Goal: Task Accomplishment & Management: Manage account settings

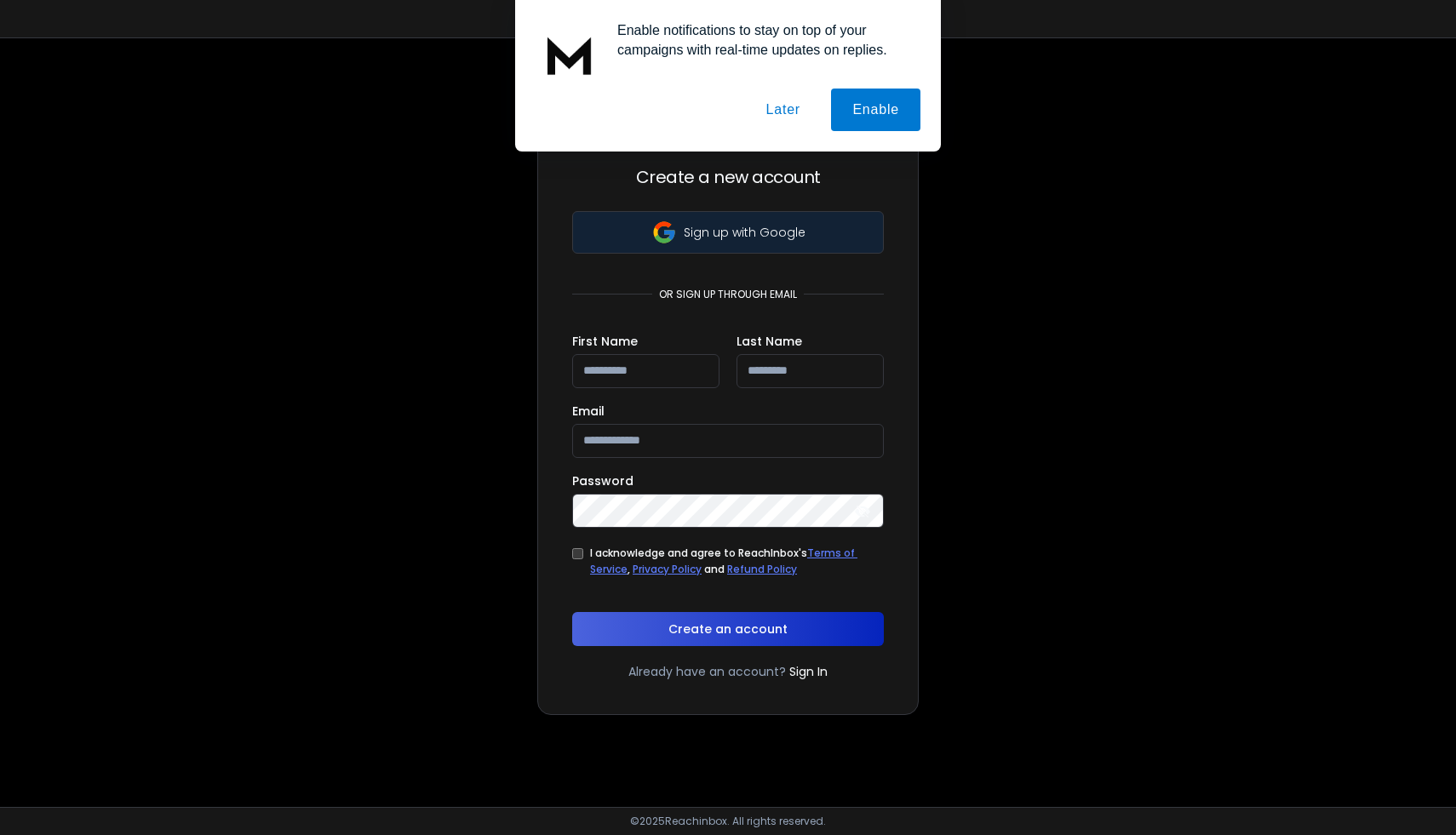
click at [781, 237] on p "Sign up with Google" at bounding box center [744, 232] width 121 height 17
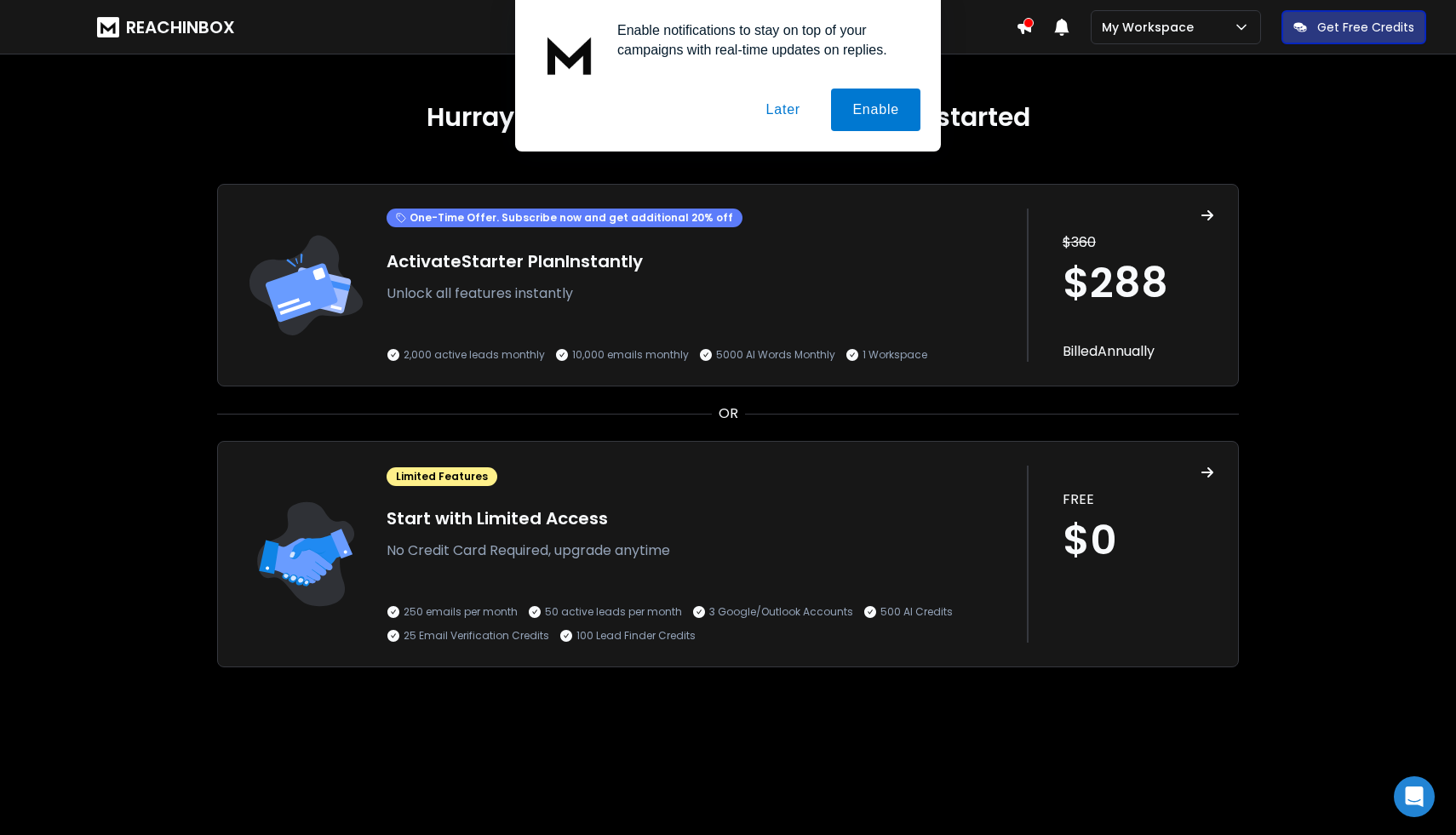
click at [801, 115] on button "Later" at bounding box center [782, 109] width 77 height 43
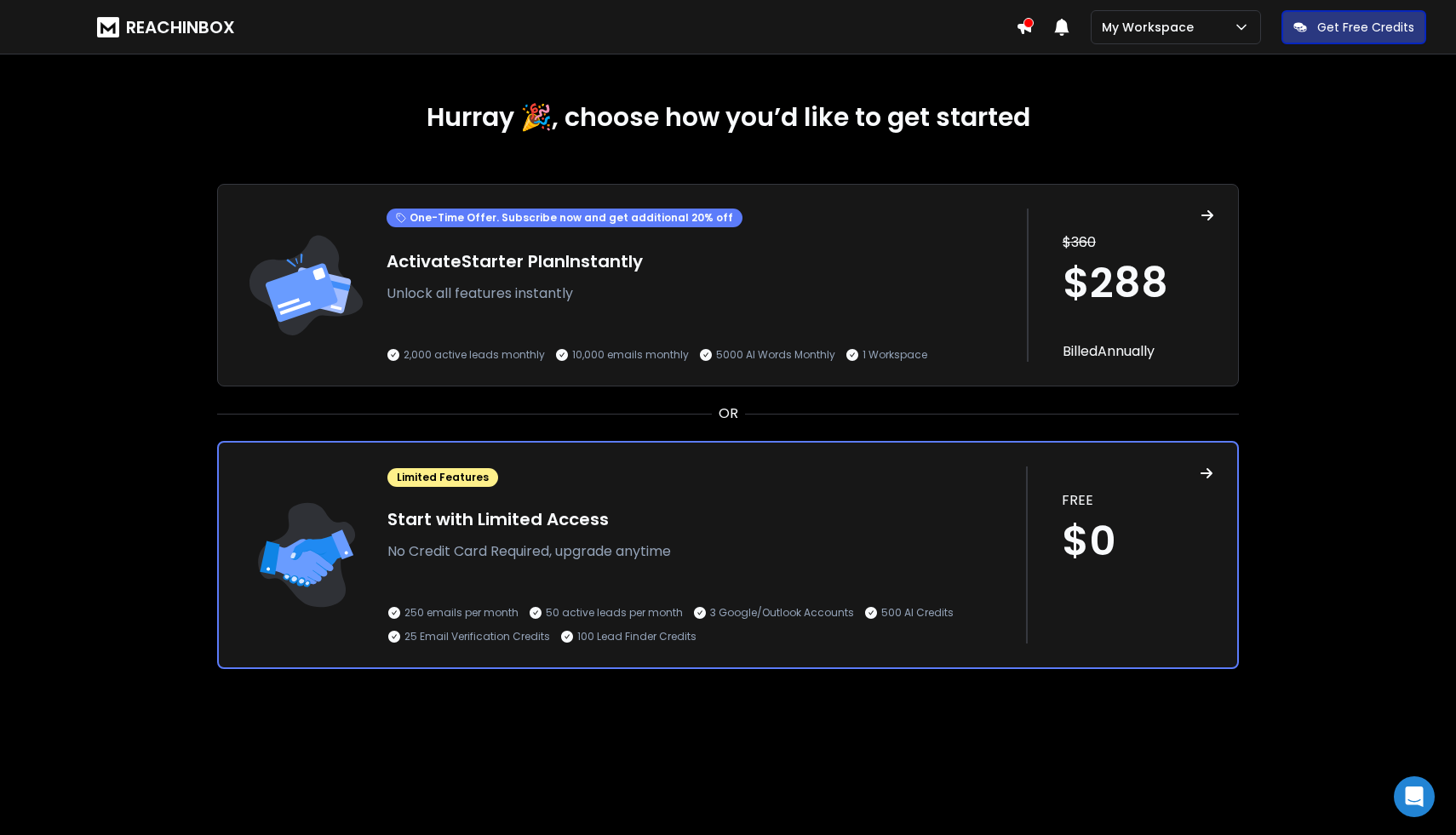
click at [963, 513] on h1 "Start with Limited Access" at bounding box center [698, 519] width 622 height 24
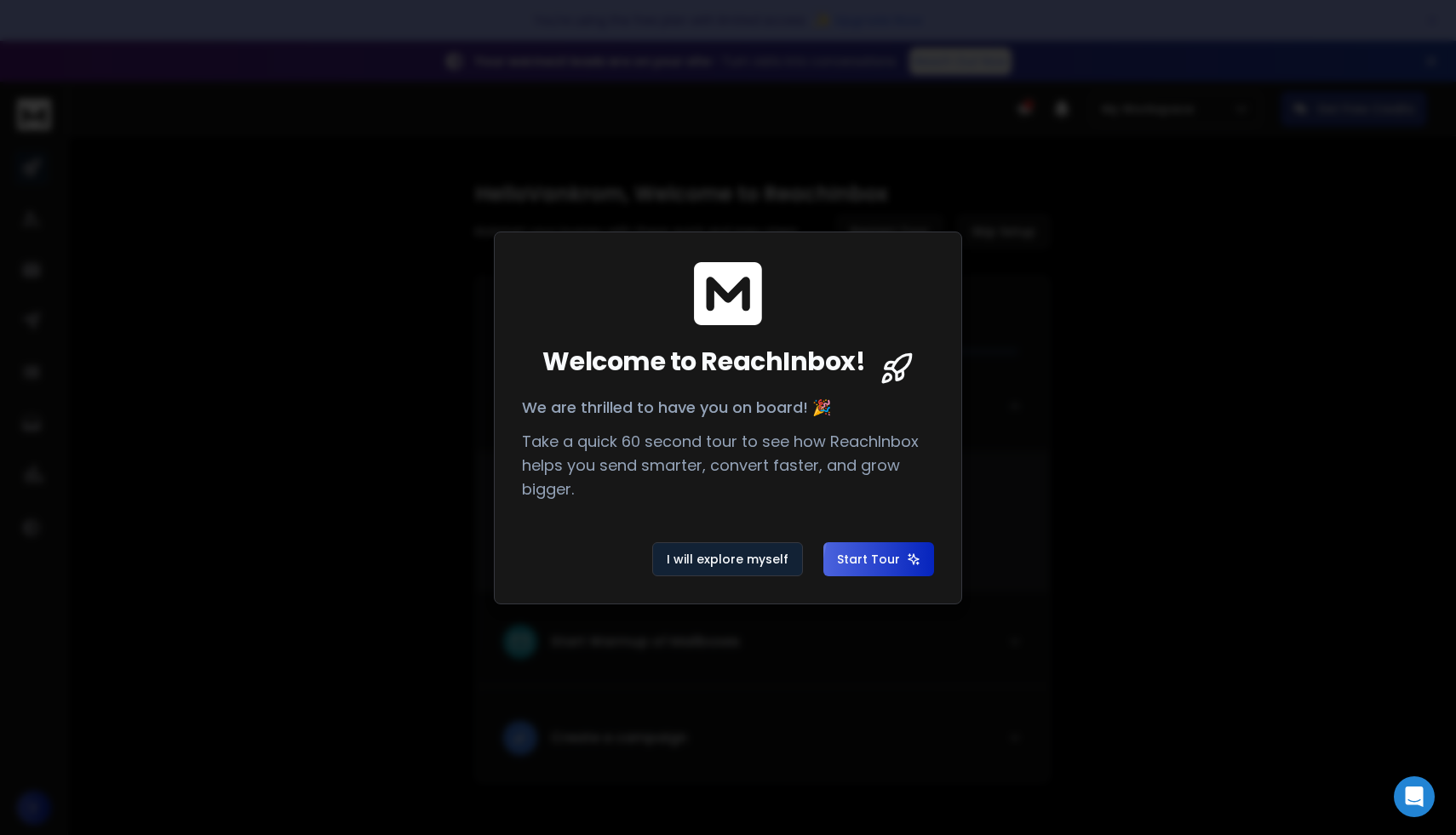
click at [772, 571] on button "I will explore myself" at bounding box center [727, 560] width 151 height 34
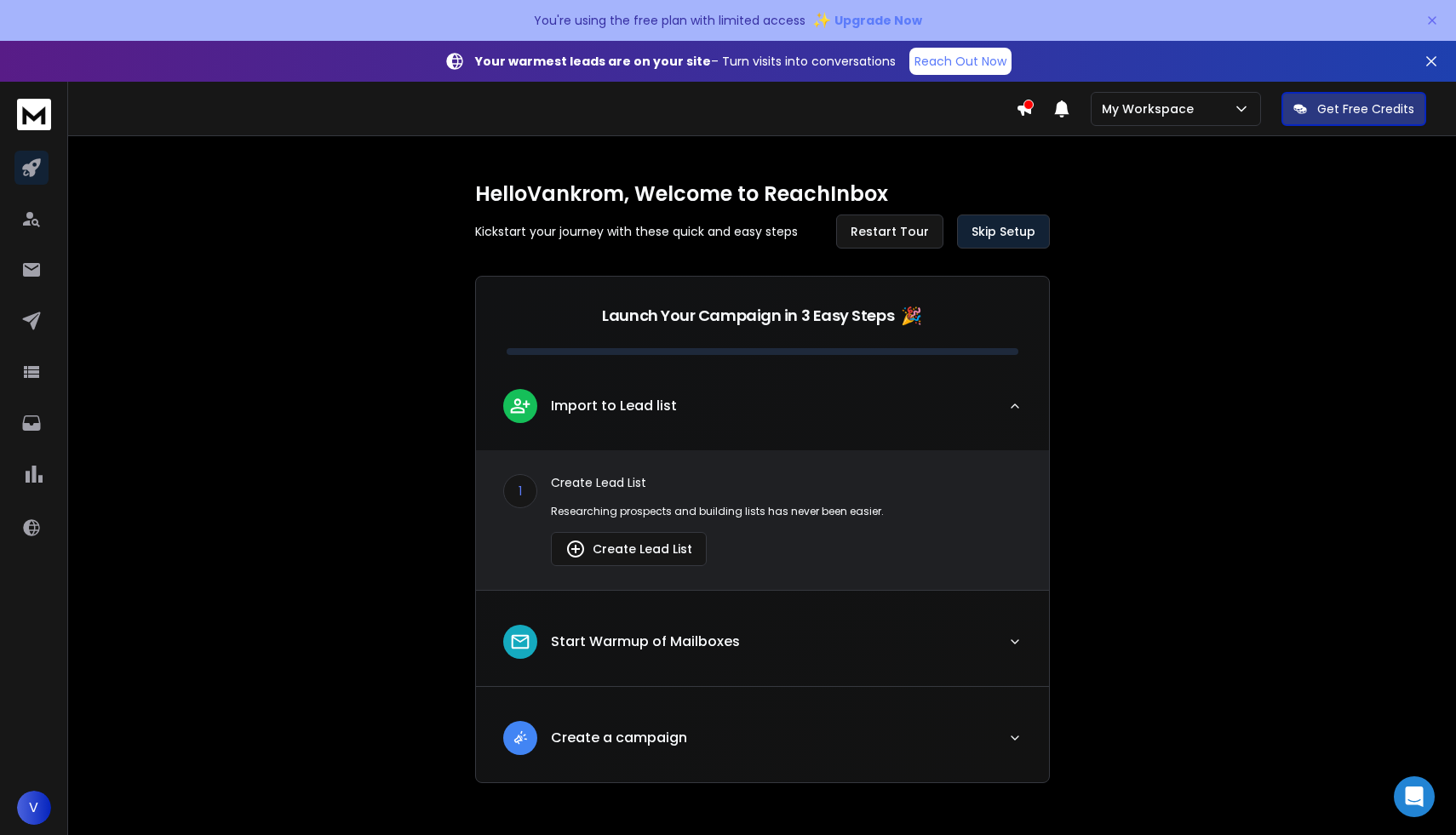
click at [986, 244] on button "Skip Setup" at bounding box center [1003, 232] width 93 height 34
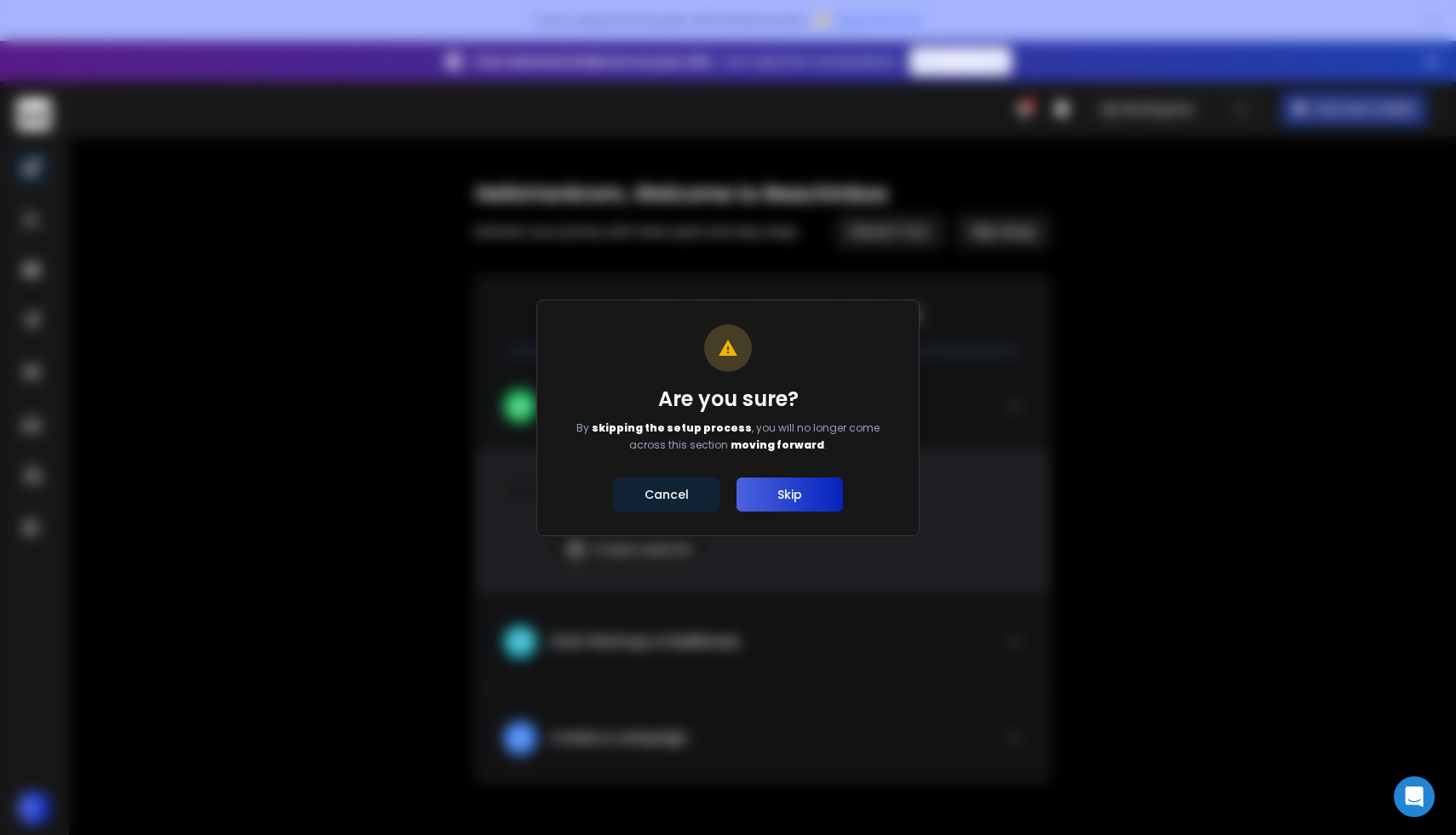
click at [798, 484] on button "Skip" at bounding box center [790, 494] width 106 height 34
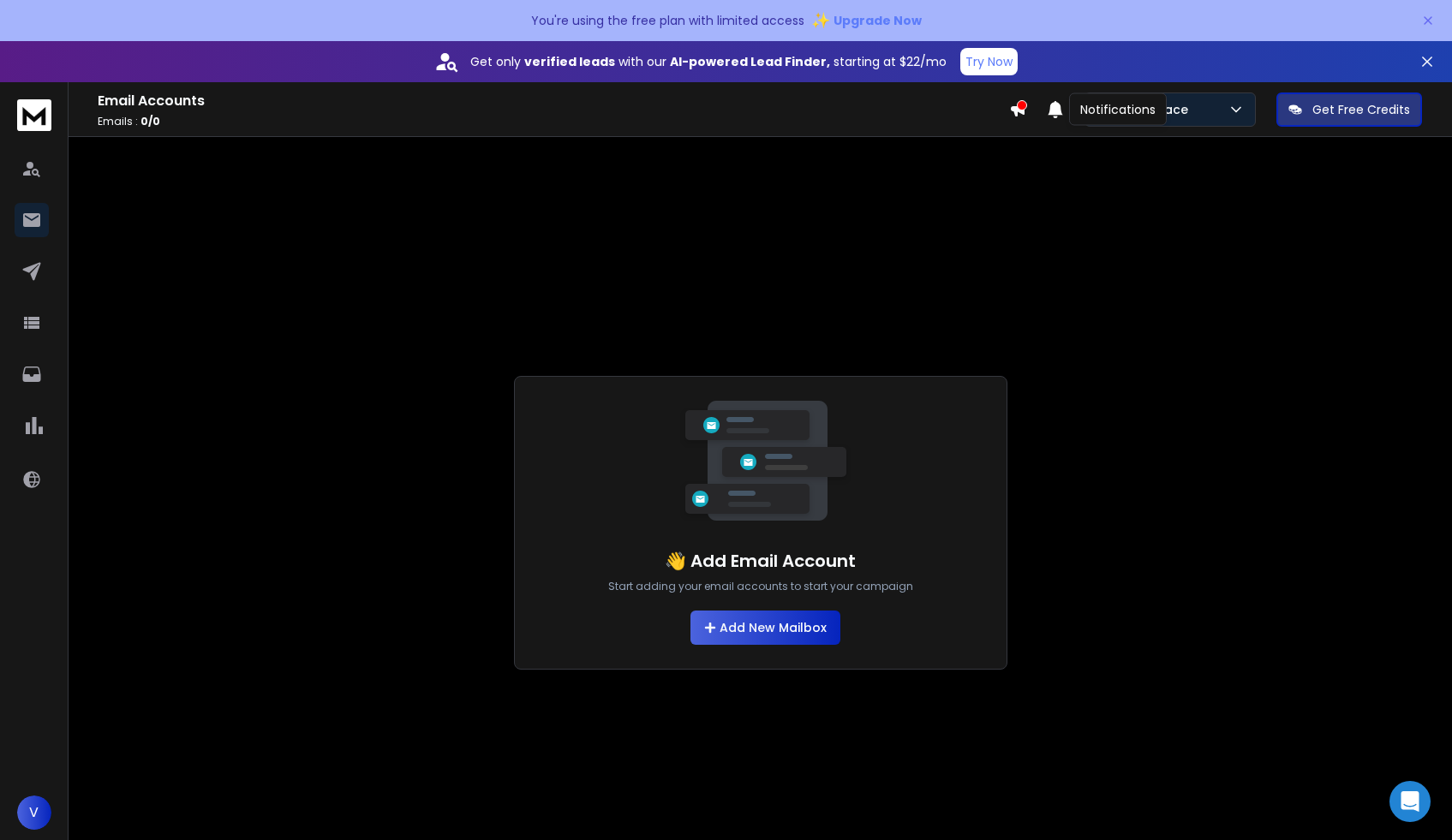
drag, startPoint x: 1128, startPoint y: 109, endPoint x: 1169, endPoint y: 103, distance: 41.4
click at [1129, 109] on div "Notifications" at bounding box center [1118, 110] width 97 height 32
click at [1190, 100] on button "My Workspace" at bounding box center [1169, 110] width 171 height 34
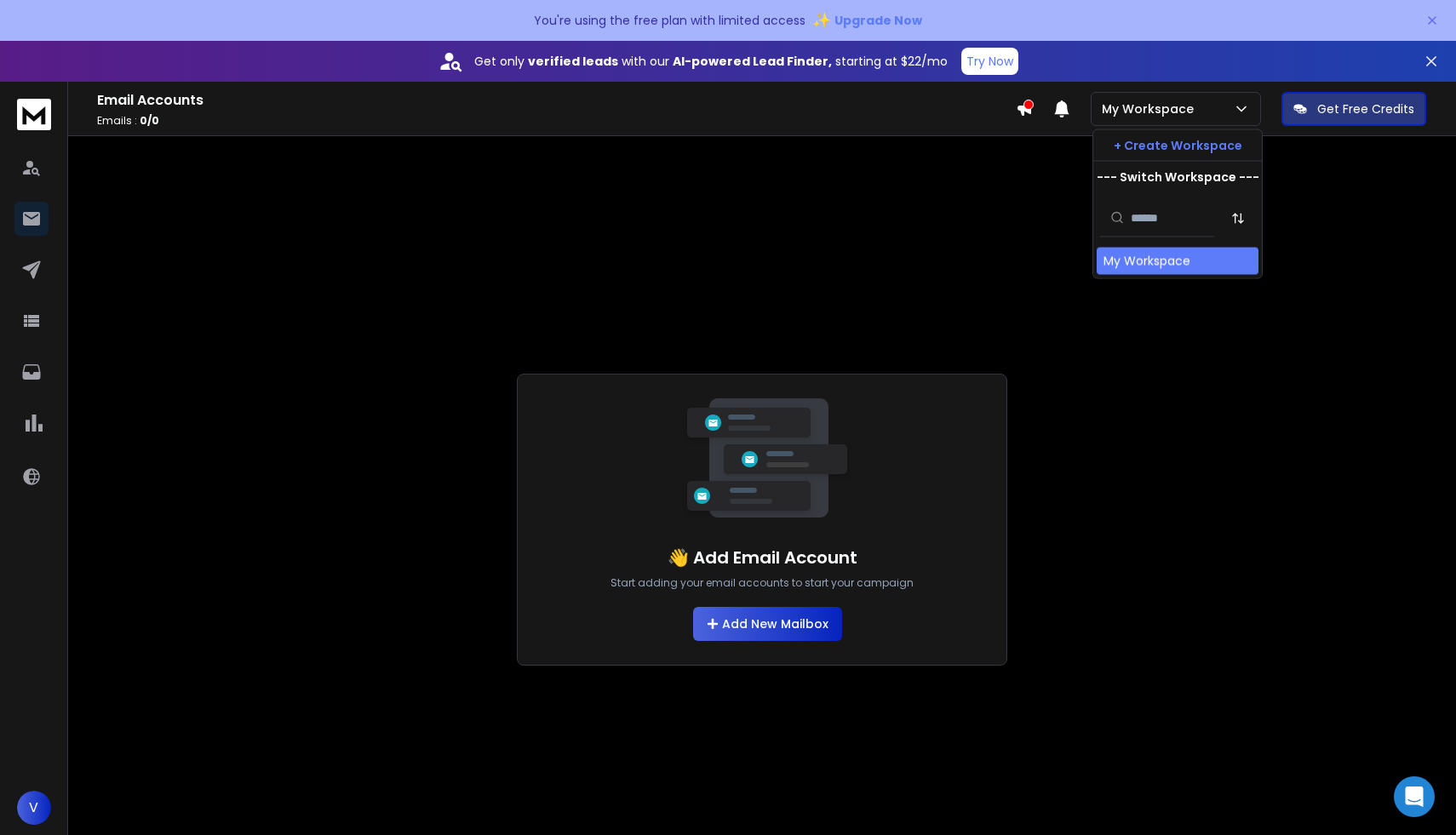
click at [1193, 148] on p "+ Create Workspace" at bounding box center [1178, 145] width 128 height 17
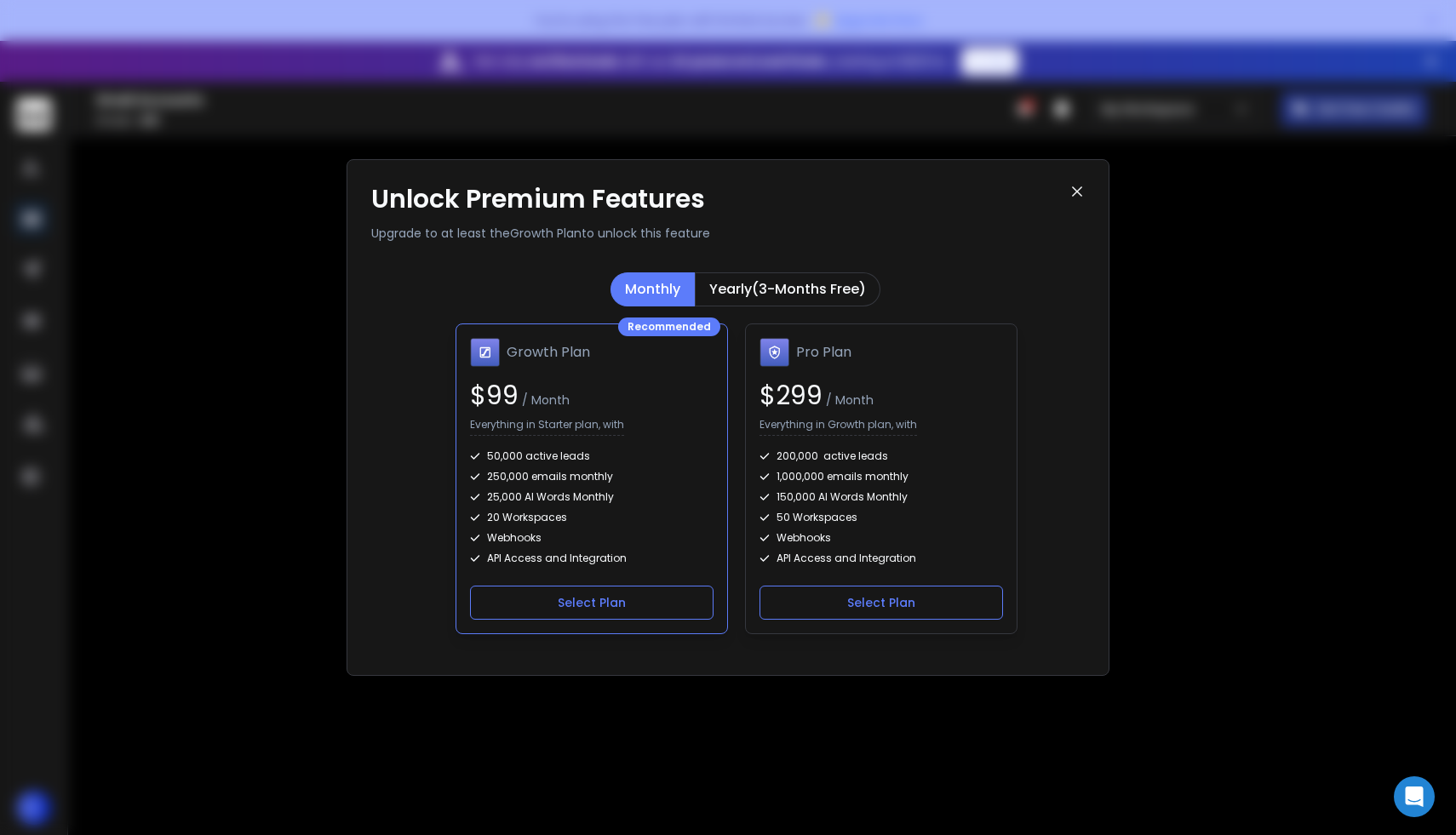
click at [1089, 192] on div "Unlock Premium Features Upgrade to at least the Growth Plan to unlock this feat…" at bounding box center [728, 418] width 763 height 517
click at [1082, 193] on icon at bounding box center [1077, 192] width 15 height 15
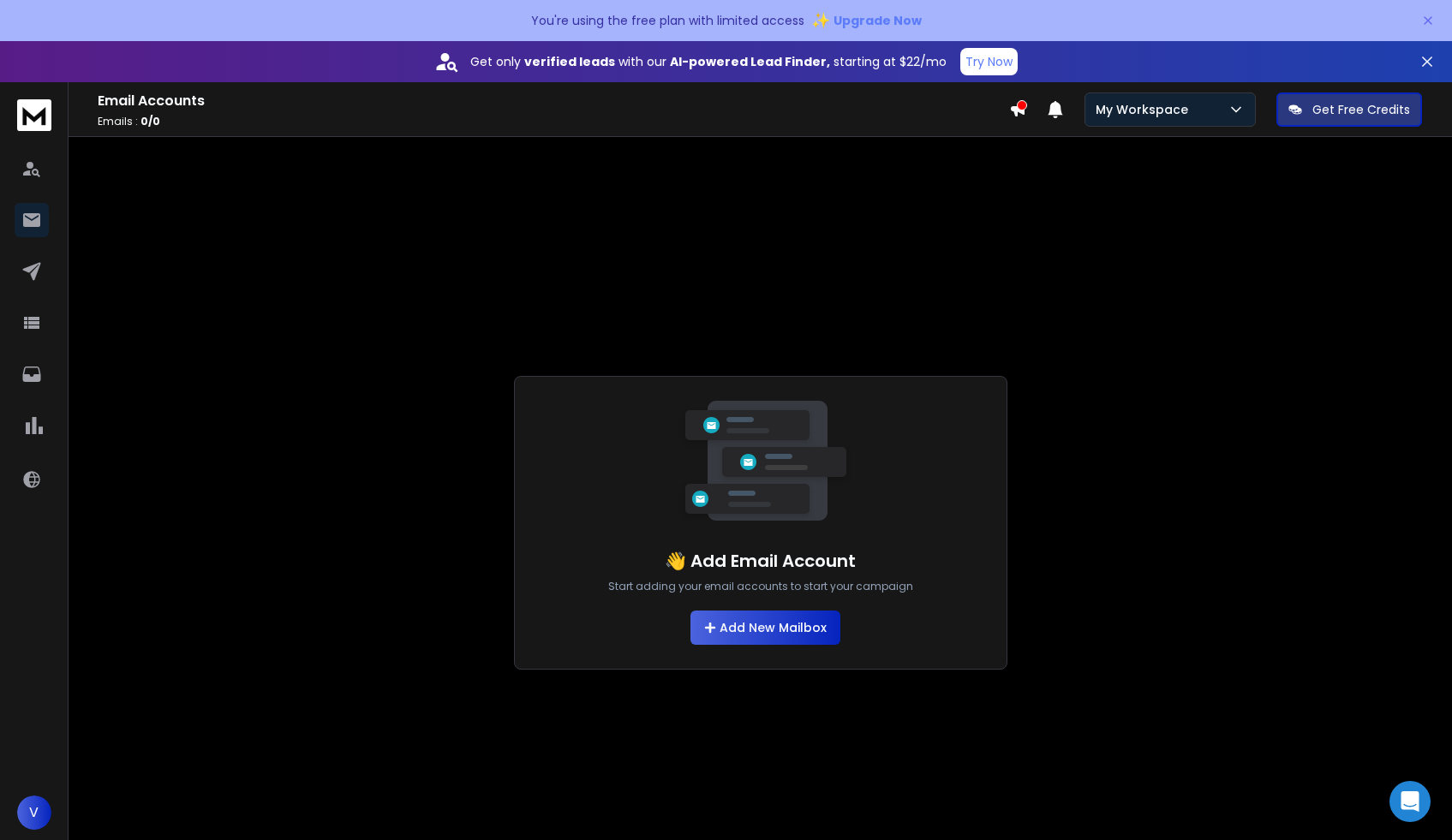
click at [1186, 108] on p "My Workspace" at bounding box center [1145, 110] width 99 height 17
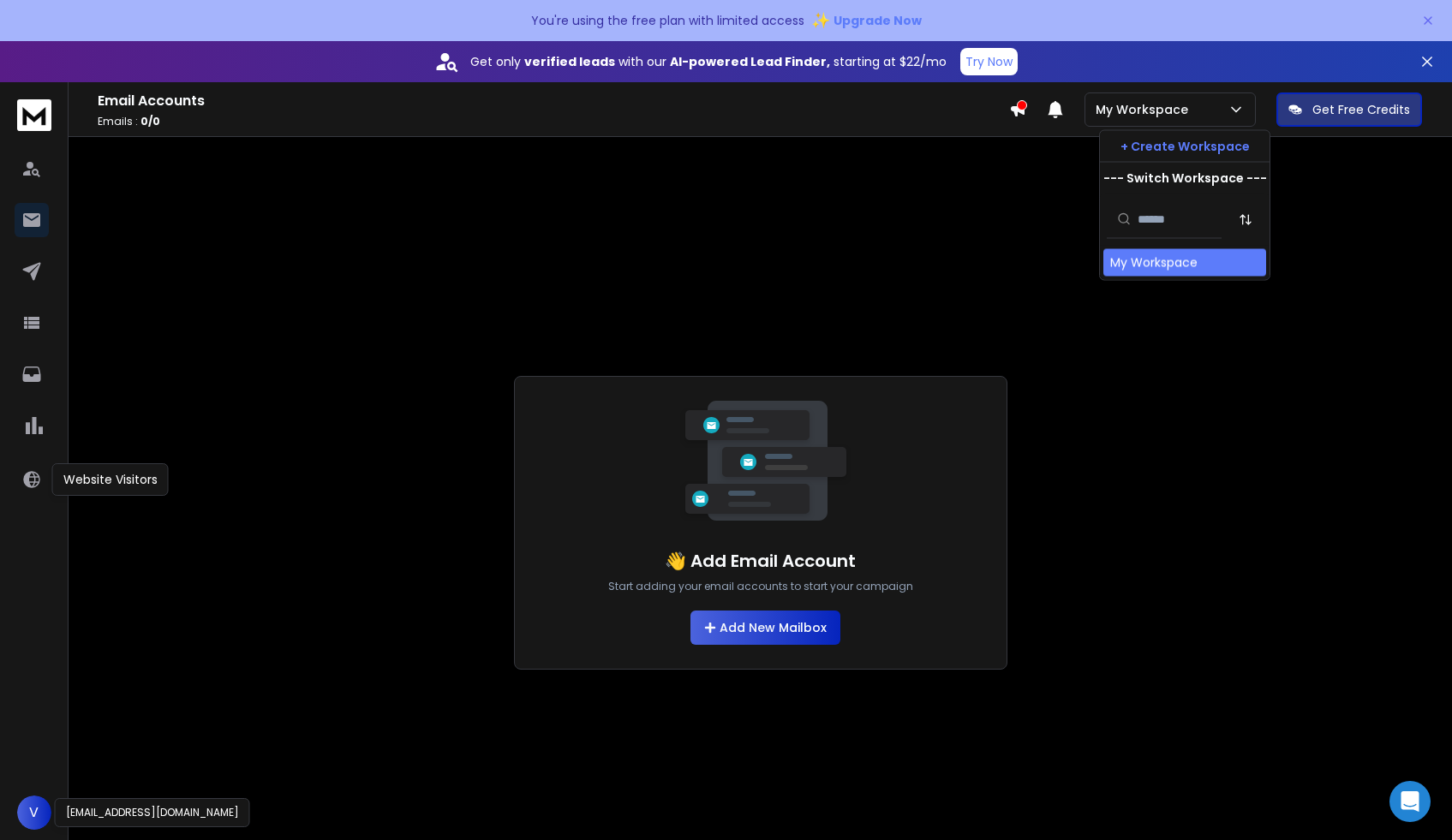
click at [46, 812] on span "V" at bounding box center [34, 812] width 34 height 34
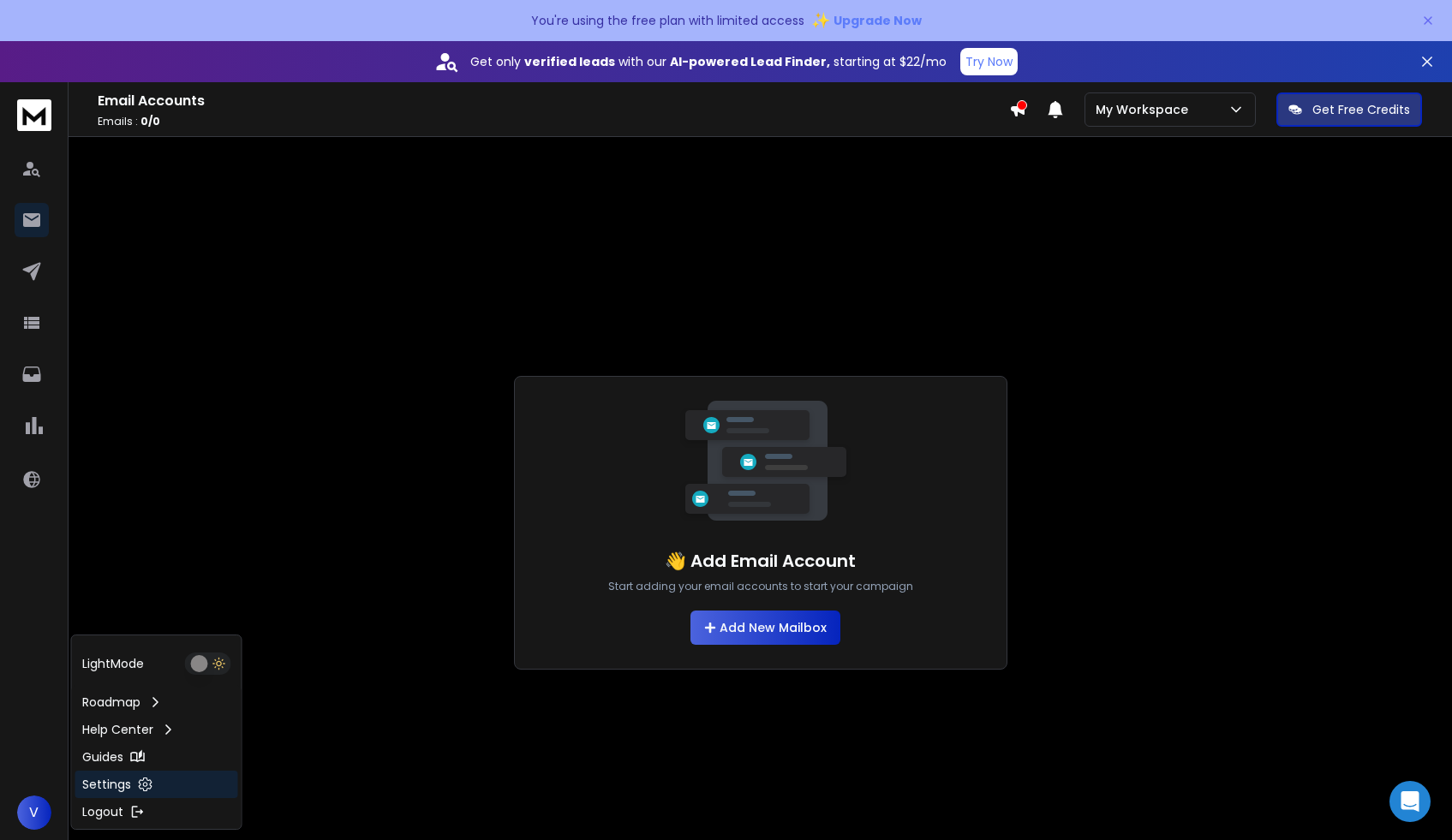
click at [112, 791] on p "Settings" at bounding box center [106, 785] width 49 height 17
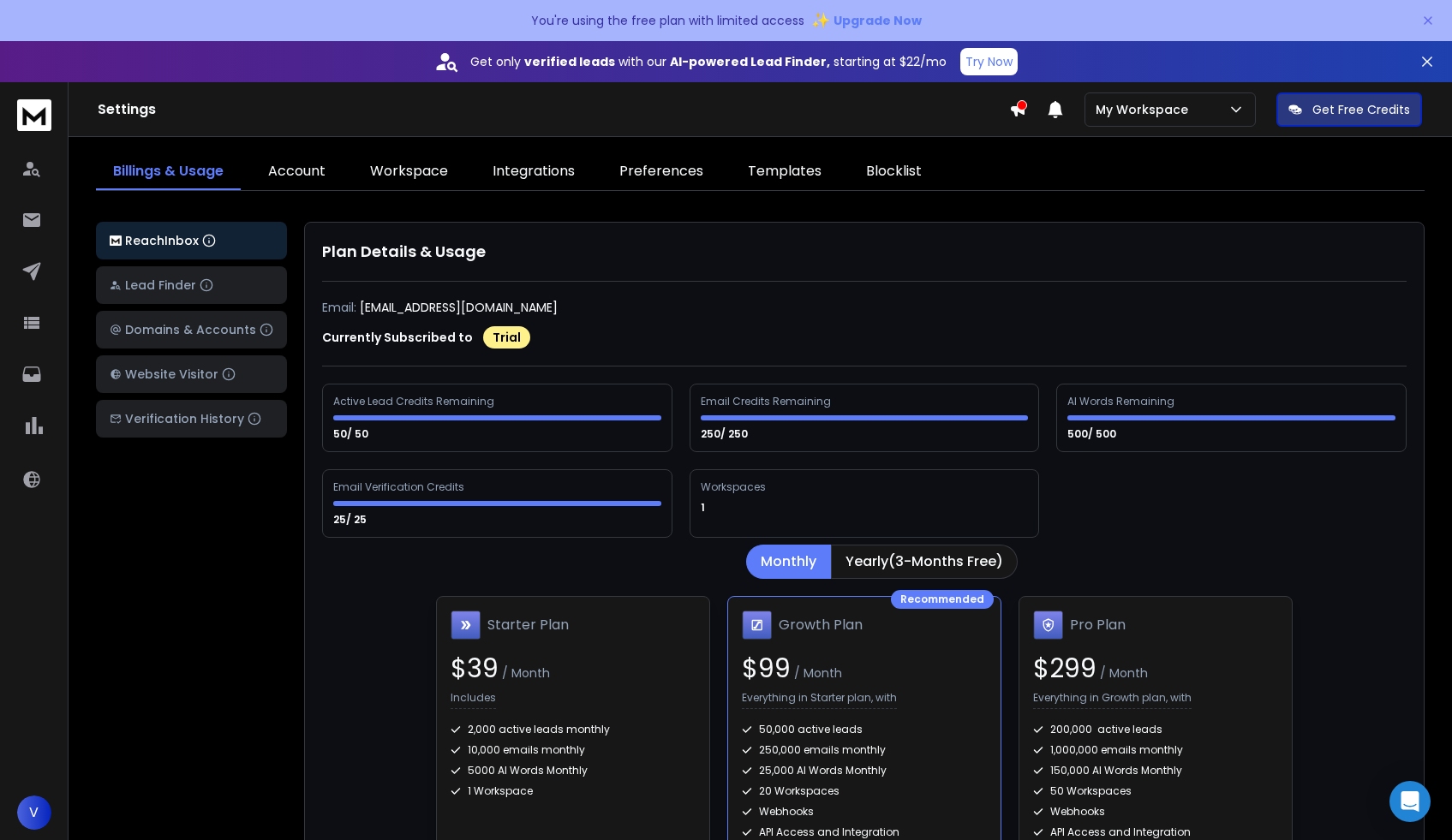
click at [395, 192] on div "ReachInbox Lead Finder Domains & Accounts Website Visitor Verification History …" at bounding box center [760, 542] width 1329 height 704
click at [396, 163] on link "Workspace" at bounding box center [410, 172] width 113 height 36
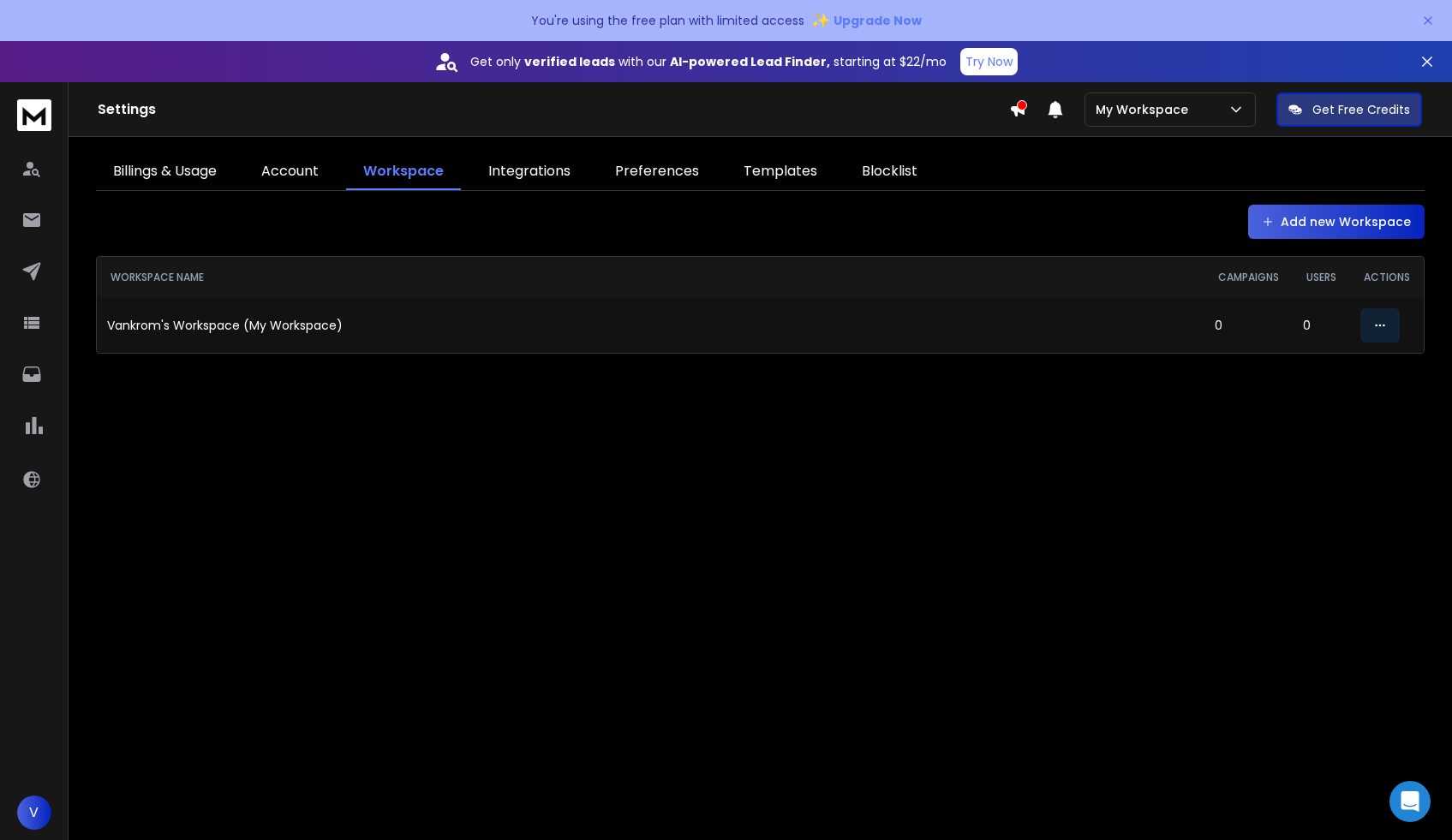
click at [1382, 331] on button "button" at bounding box center [1379, 326] width 39 height 34
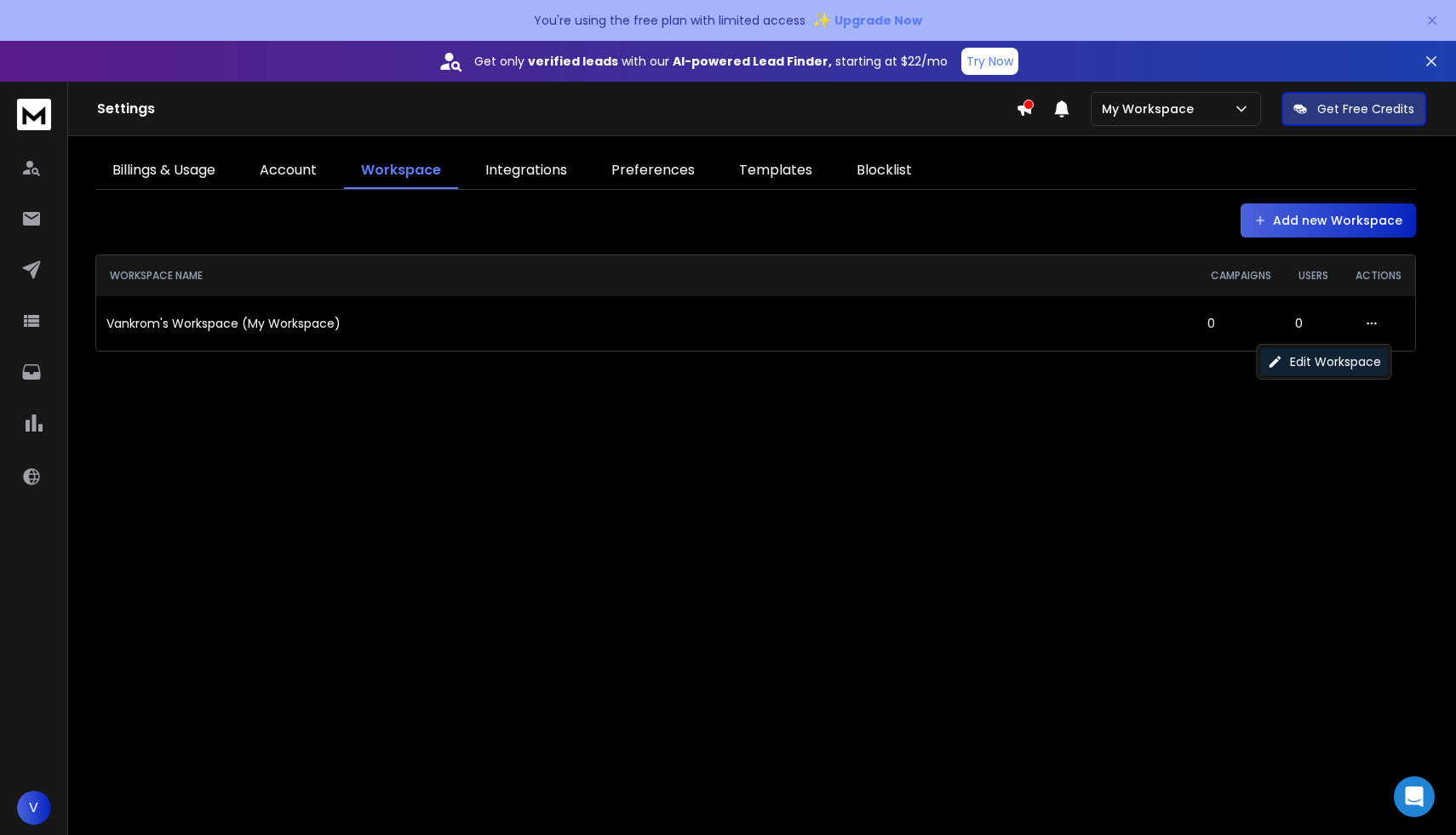
click at [1360, 358] on p "Edit Workspace" at bounding box center [1335, 362] width 91 height 17
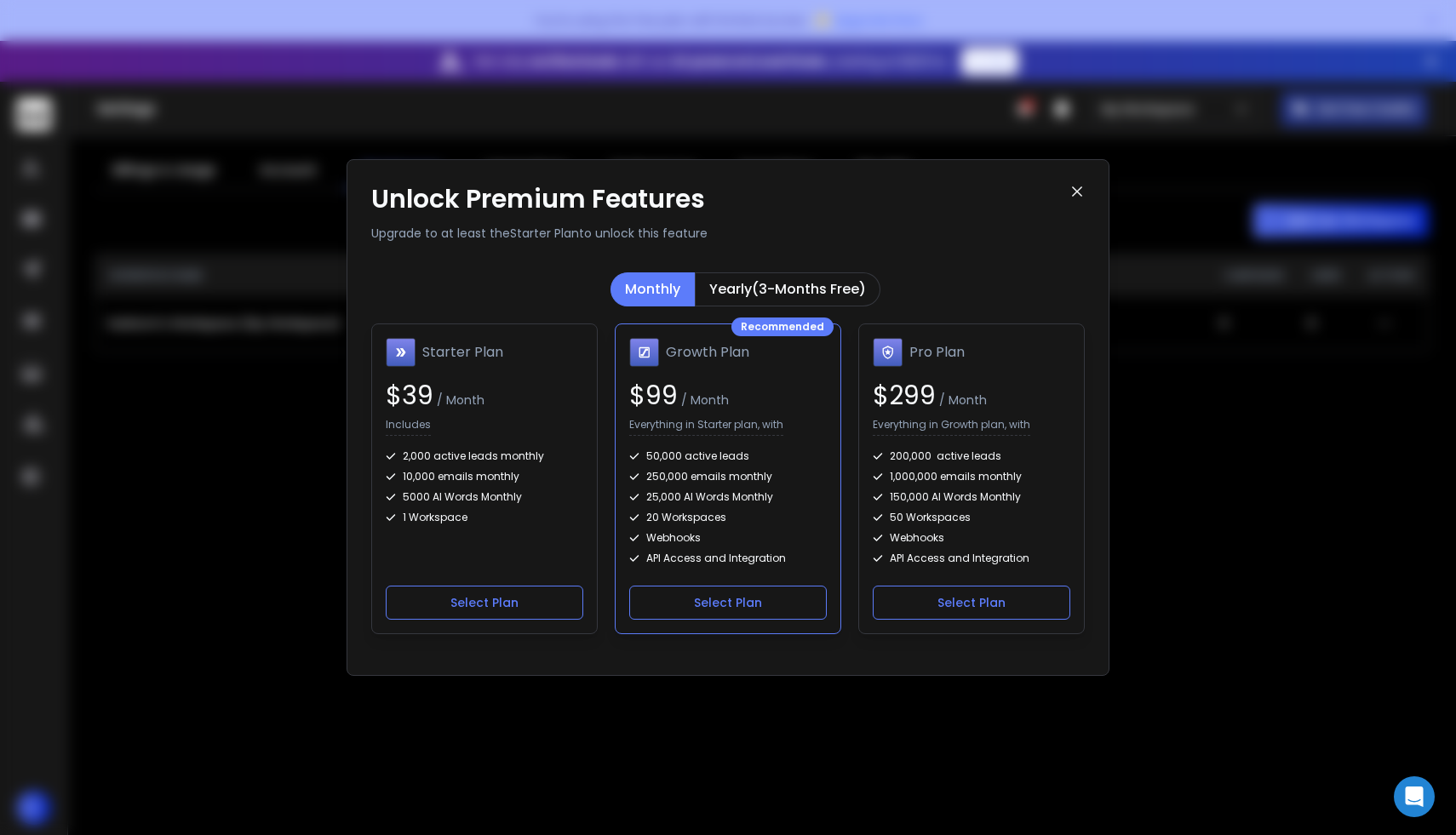
click at [1085, 202] on div "Unlock Premium Features Upgrade to at least the Starter Plan to unlock this fea…" at bounding box center [728, 418] width 763 height 517
click at [1083, 199] on div at bounding box center [1077, 213] width 15 height 58
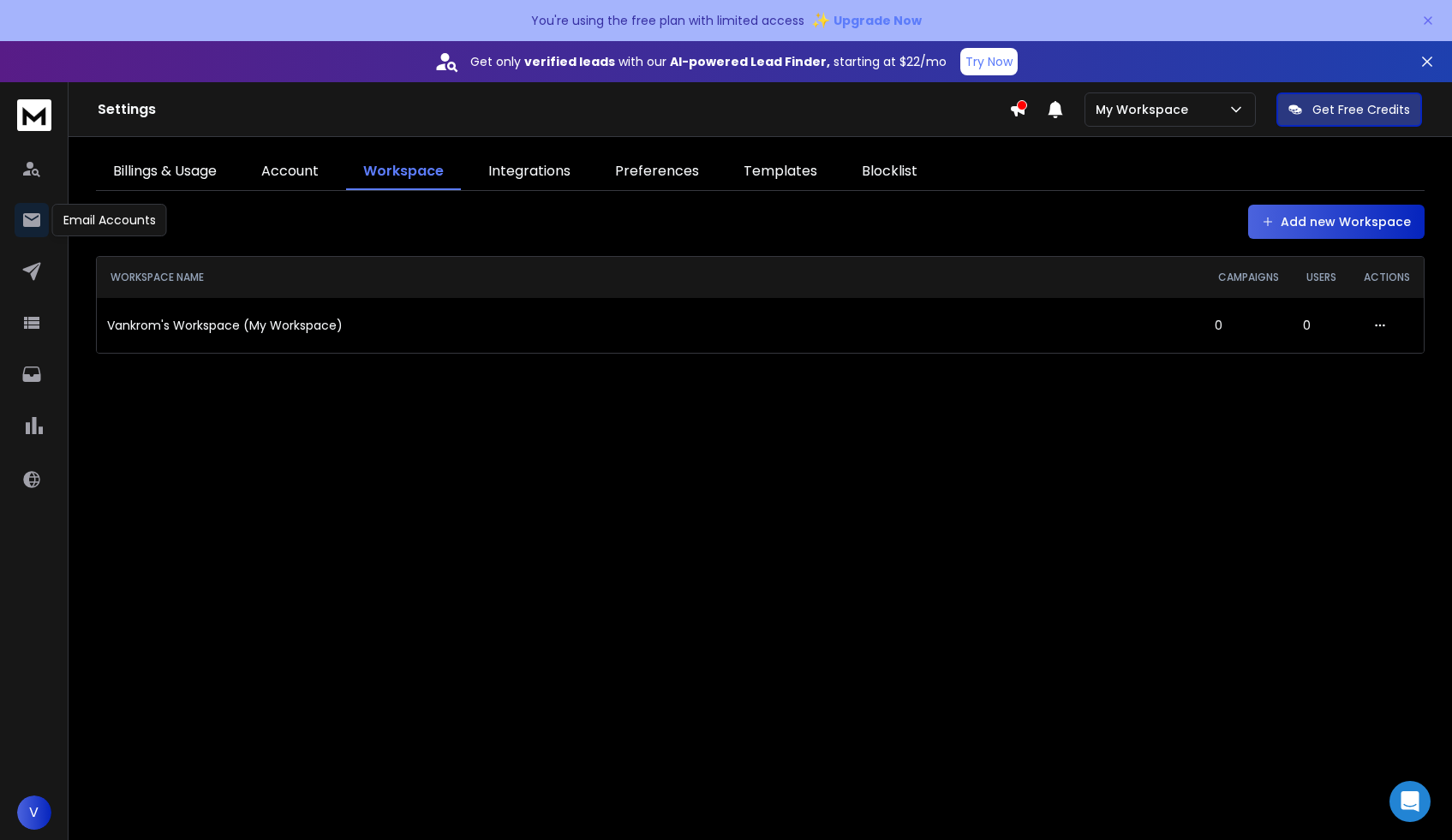
click at [39, 229] on icon at bounding box center [32, 220] width 21 height 21
